Goal: Communication & Community: Answer question/provide support

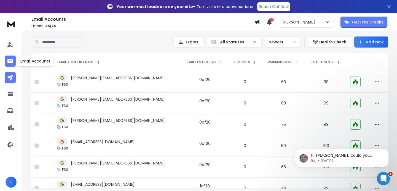
click at [15, 74] on body "Your warmest leads are on your site – Turn visits into conversations Reach Out …" at bounding box center [198, 95] width 397 height 191
click at [6, 75] on link at bounding box center [10, 77] width 11 height 11
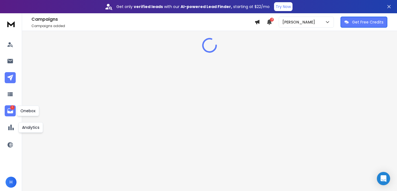
click at [13, 112] on icon at bounding box center [10, 110] width 7 height 7
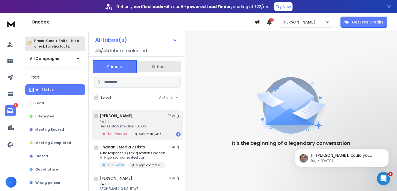
click at [151, 118] on div "[PERSON_NAME] [DATE]" at bounding box center [140, 116] width 81 height 6
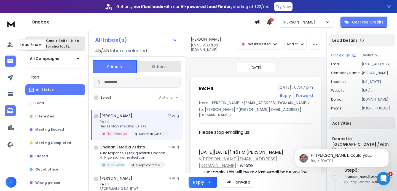
click at [11, 56] on link at bounding box center [10, 60] width 11 height 11
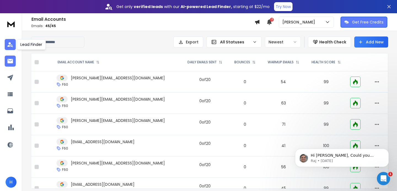
click at [13, 41] on link at bounding box center [10, 44] width 11 height 11
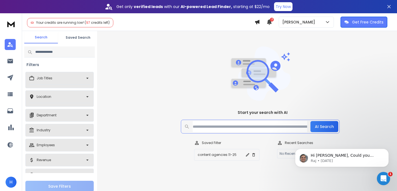
click at [79, 84] on div "Job Titles" at bounding box center [59, 80] width 68 height 16
click at [15, 109] on div at bounding box center [11, 111] width 13 height 13
click at [14, 110] on link at bounding box center [10, 110] width 11 height 11
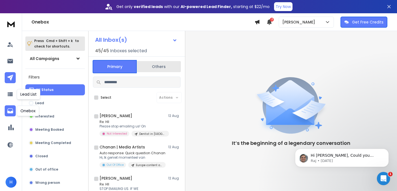
click at [10, 77] on icon at bounding box center [10, 77] width 6 height 6
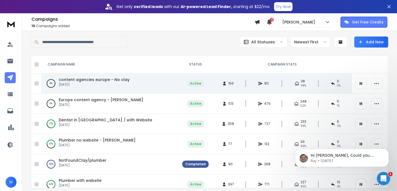
click at [169, 86] on div "0 % content agencies europe - No clay [DATE]" at bounding box center [110, 83] width 127 height 13
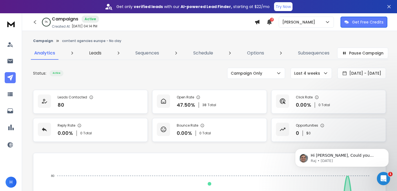
click at [100, 47] on link "Leads" at bounding box center [95, 52] width 19 height 13
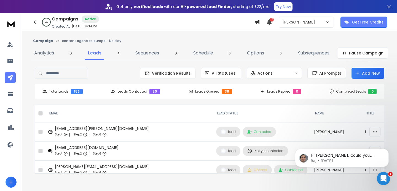
click at [40, 115] on body "Get only verified leads with our AI-powered Lead Finder, starting at $22/mo Try…" at bounding box center [198, 95] width 397 height 191
click at [42, 138] on label "Select all 156" at bounding box center [43, 140] width 22 height 4
click at [29, 140] on button "Select this Page" at bounding box center [27, 140] width 4 height 4
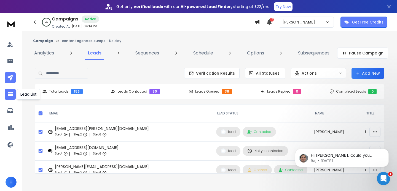
click at [12, 93] on icon at bounding box center [10, 94] width 5 height 4
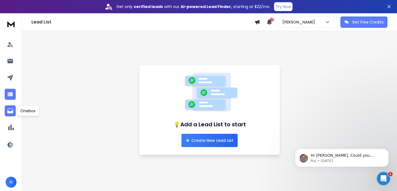
click at [10, 108] on icon at bounding box center [10, 110] width 6 height 5
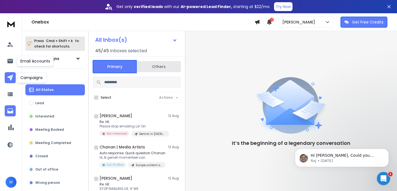
click at [10, 76] on icon at bounding box center [10, 77] width 6 height 6
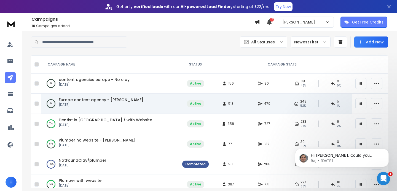
click at [97, 104] on p "[DATE]" at bounding box center [101, 104] width 85 height 4
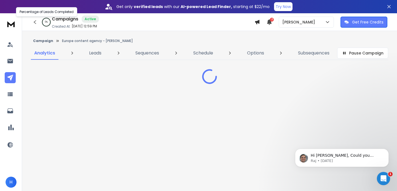
click at [46, 22] on p "0 %" at bounding box center [46, 21] width 3 height 3
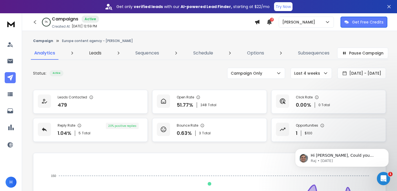
click at [88, 52] on link "Leads" at bounding box center [95, 52] width 19 height 13
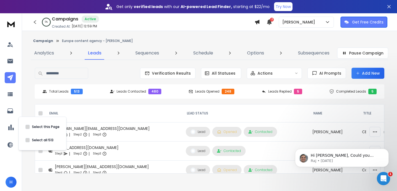
click at [40, 113] on button "Select this Page" at bounding box center [40, 113] width 4 height 4
click at [40, 141] on label "Select all 513" at bounding box center [43, 140] width 22 height 4
click at [44, 141] on label "Select all 513" at bounding box center [43, 140] width 22 height 4
click at [30, 127] on div "Select this Page" at bounding box center [42, 126] width 34 height 4
click at [27, 126] on button "Select this Page" at bounding box center [27, 126] width 4 height 4
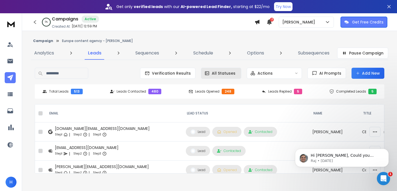
click at [218, 71] on p "All Statuses" at bounding box center [224, 73] width 24 height 6
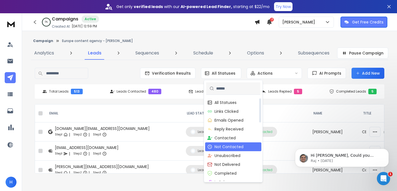
click at [225, 146] on p "Not Contacted" at bounding box center [229, 147] width 29 height 6
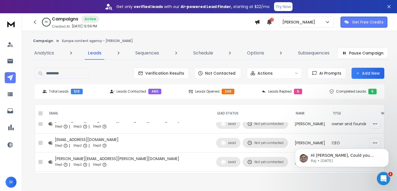
scroll to position [338, 0]
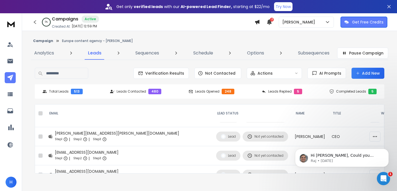
click at [381, 177] on icon "Open Intercom Messenger" at bounding box center [383, 178] width 9 height 9
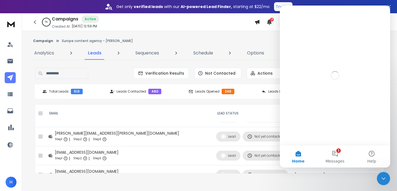
scroll to position [0, 0]
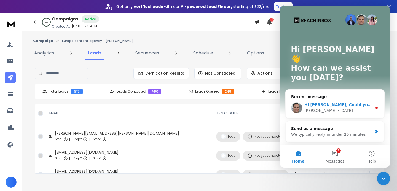
click at [333, 106] on div "Hi [PERSON_NAME], Could you please clarify what you mean by “no those”? Are you…" at bounding box center [335, 107] width 99 height 20
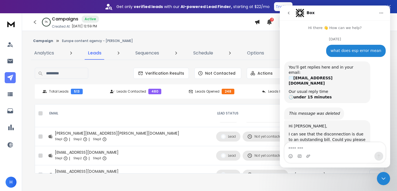
scroll to position [24, 0]
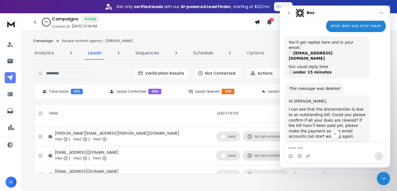
click at [319, 151] on textarea "Message…" at bounding box center [335, 146] width 101 height 9
type textarea "**********"
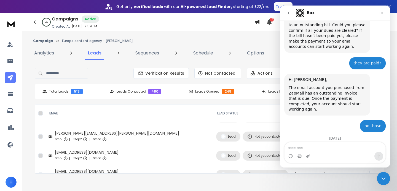
scroll to position [169, 0]
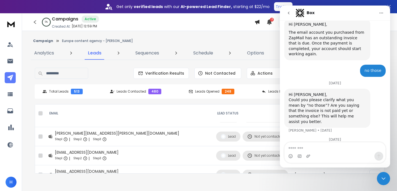
click at [385, 182] on div "Close Intercom Messenger" at bounding box center [383, 178] width 13 height 13
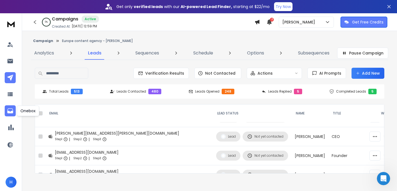
click at [9, 114] on link at bounding box center [10, 110] width 11 height 11
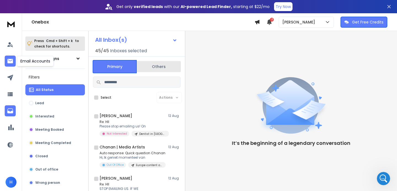
click at [13, 56] on link at bounding box center [10, 60] width 11 height 11
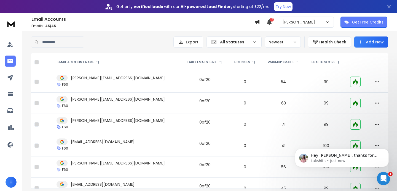
scroll to position [199, 0]
click at [340, 160] on p "Lakshita • Just now" at bounding box center [346, 160] width 71 height 5
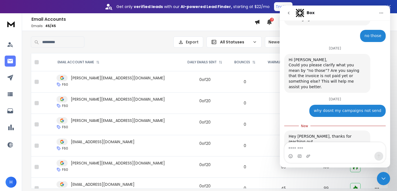
scroll to position [208, 0]
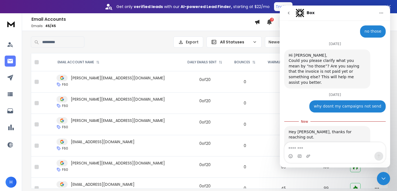
click at [340, 149] on textarea "Message…" at bounding box center [335, 146] width 101 height 9
click at [5, 76] on link at bounding box center [10, 77] width 11 height 11
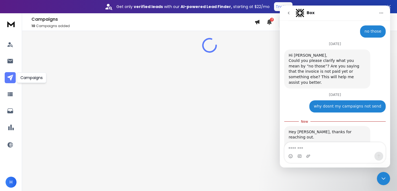
click at [6, 76] on link at bounding box center [10, 77] width 11 height 11
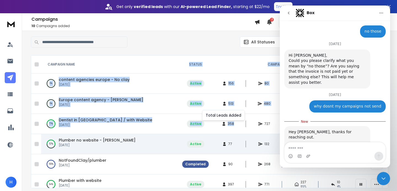
click at [260, 141] on body "Get only verified leads with our AI-powered Lead Finder, starting at $22/mo Try…" at bounding box center [198, 95] width 397 height 191
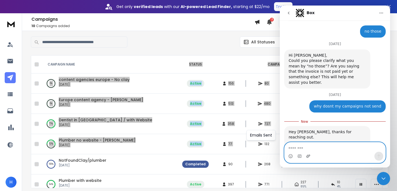
click at [306, 158] on icon "Upload attachment" at bounding box center [308, 156] width 4 height 4
click at [315, 148] on textarea "Message…" at bounding box center [335, 146] width 101 height 9
type textarea "*"
click at [351, 149] on textarea "**********" at bounding box center [335, 146] width 101 height 9
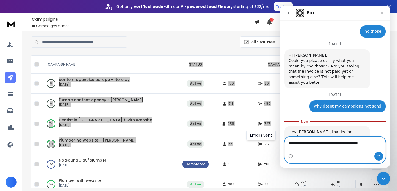
type textarea "**********"
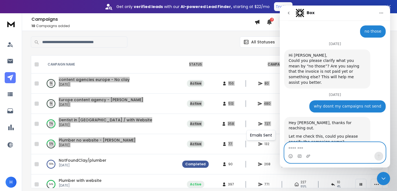
scroll to position [221, 0]
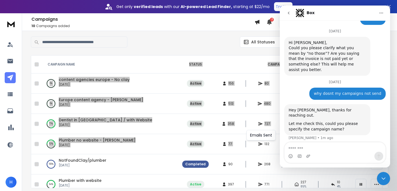
click at [388, 181] on div "Close Intercom Messenger" at bounding box center [383, 178] width 13 height 13
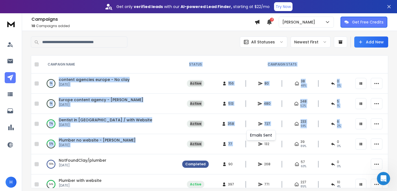
click at [207, 33] on div "Campaigns 10 Campaigns Added All Statuses Newest First Add New CAMPAIGN NAME ST…" at bounding box center [209, 112] width 375 height 162
